Goal: Check status: Check status

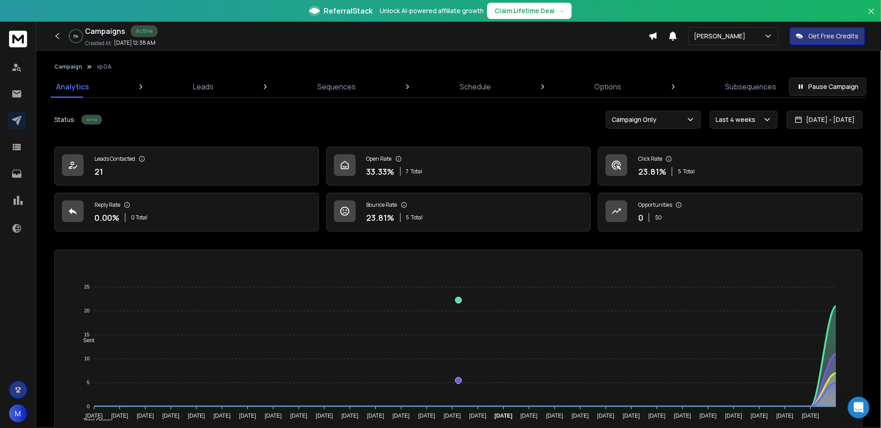
click at [168, 193] on link "Reply Rate 0.00 % 0 Total" at bounding box center [186, 212] width 265 height 39
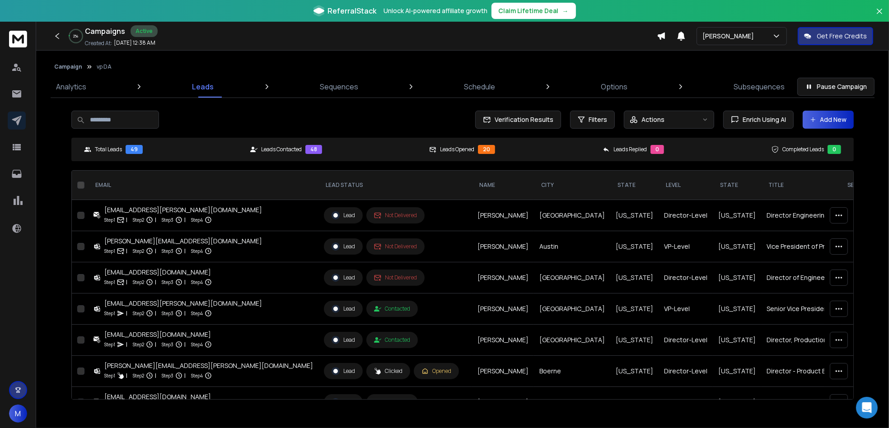
scroll to position [339, 0]
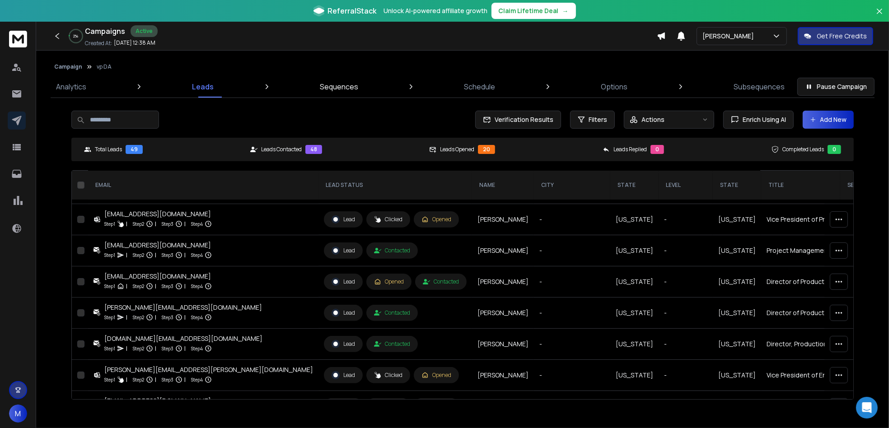
click at [349, 81] on p "Sequences" at bounding box center [339, 86] width 38 height 11
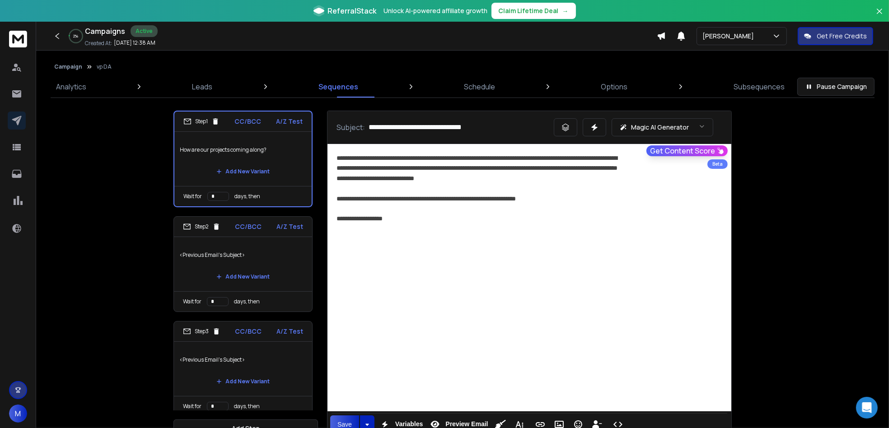
click at [218, 243] on p "<Previous Email's Subject>" at bounding box center [242, 255] width 127 height 25
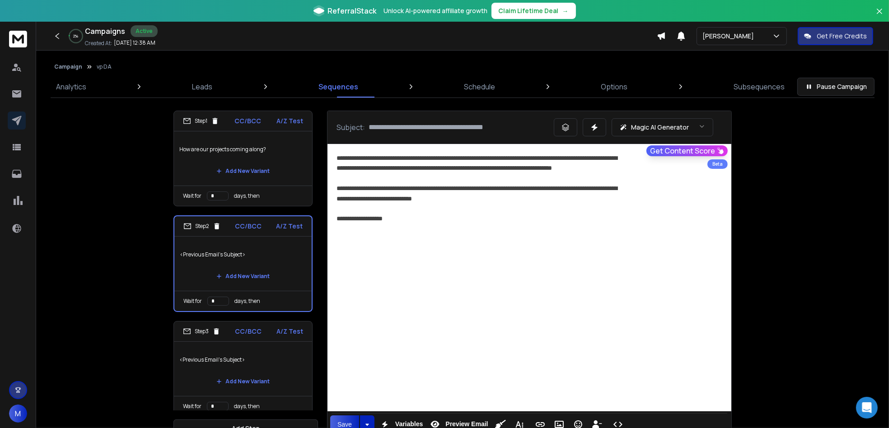
click at [216, 347] on p "<Previous Email's Subject>" at bounding box center [242, 359] width 127 height 25
